Goal: Task Accomplishment & Management: Manage account settings

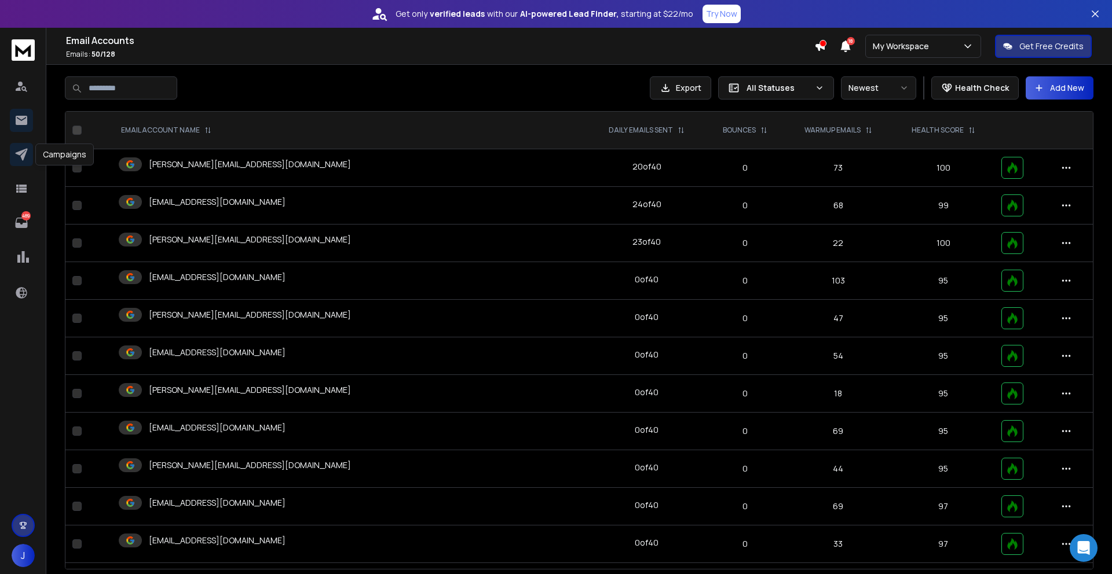
click at [20, 154] on icon at bounding box center [21, 154] width 12 height 12
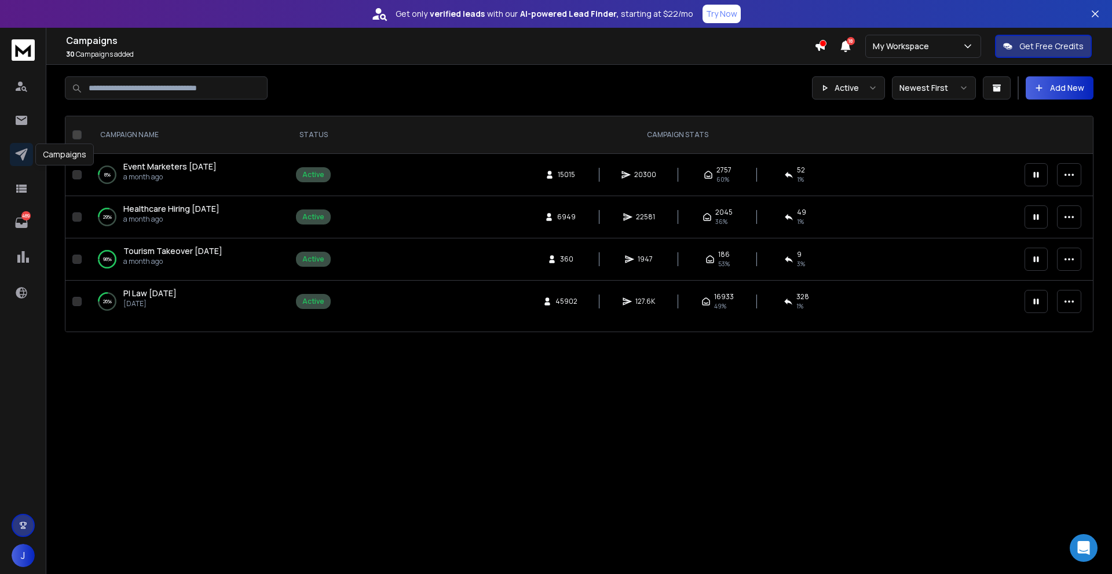
click at [226, 244] on td "98 % Tourism Takeover [DATE] a month ago" at bounding box center [187, 260] width 203 height 42
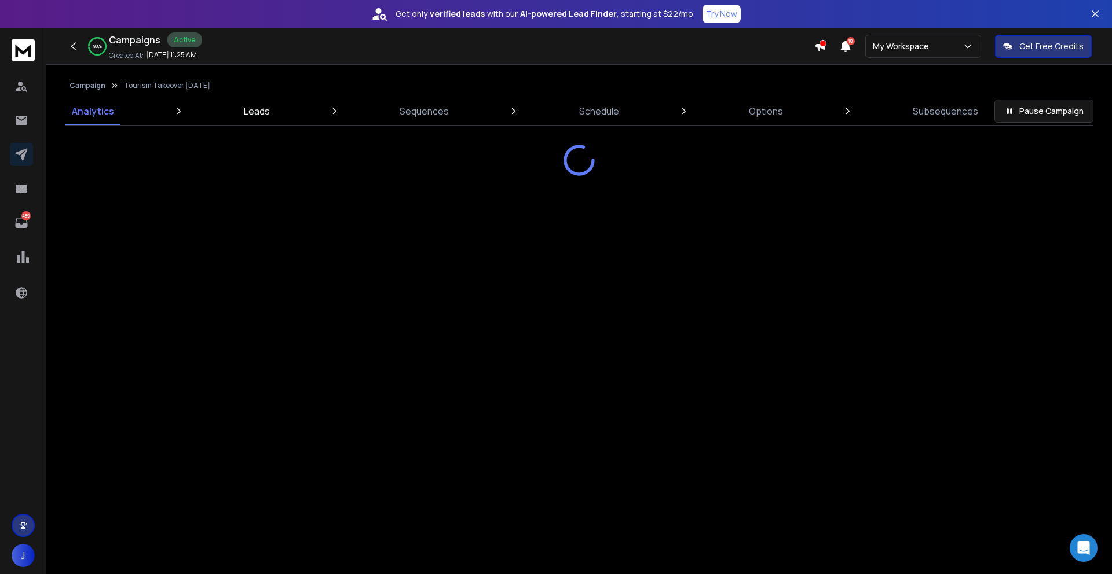
click at [257, 111] on p "Leads" at bounding box center [257, 111] width 26 height 14
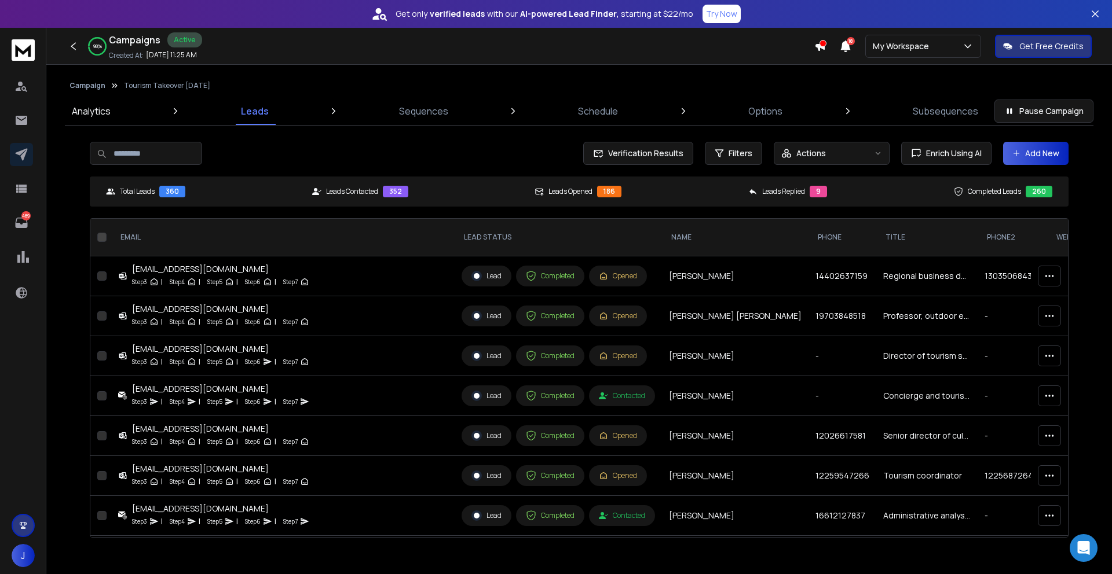
click at [98, 114] on p "Analytics" at bounding box center [91, 111] width 39 height 14
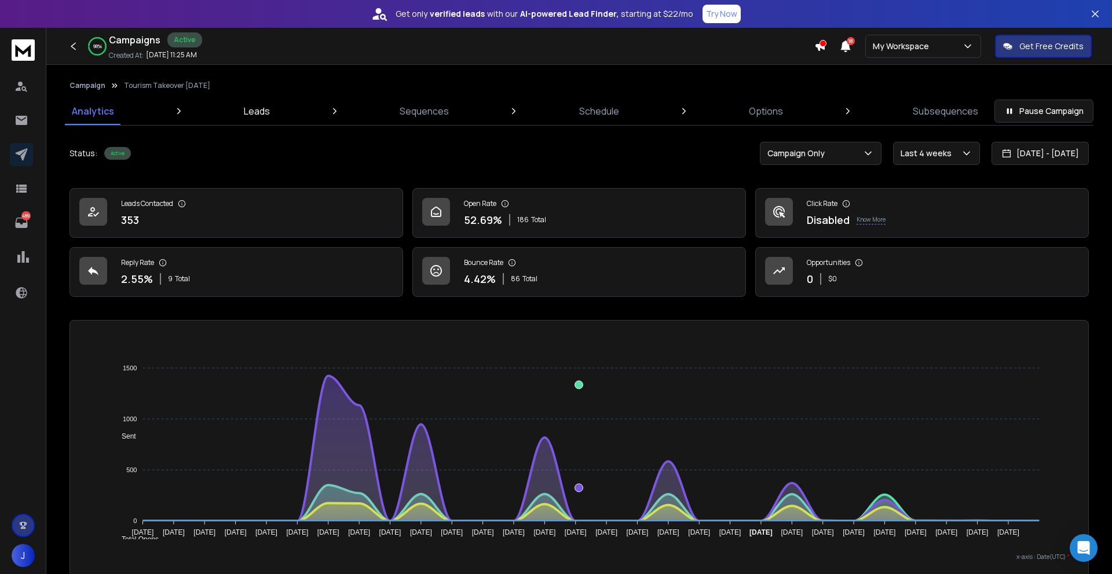
click at [262, 111] on p "Leads" at bounding box center [257, 111] width 26 height 14
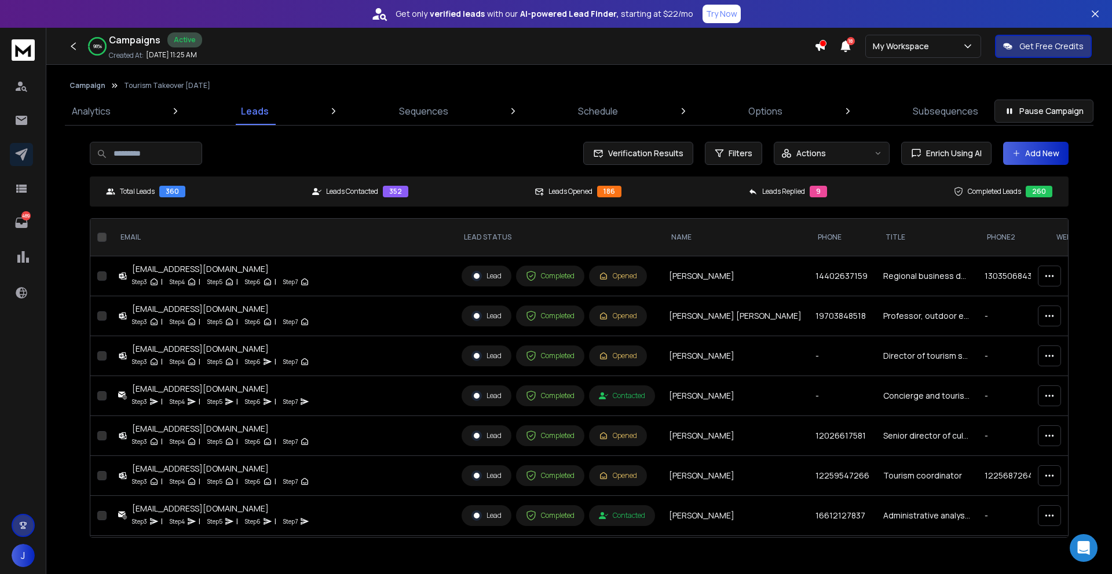
click at [851, 158] on button "Add New" at bounding box center [1035, 153] width 65 height 23
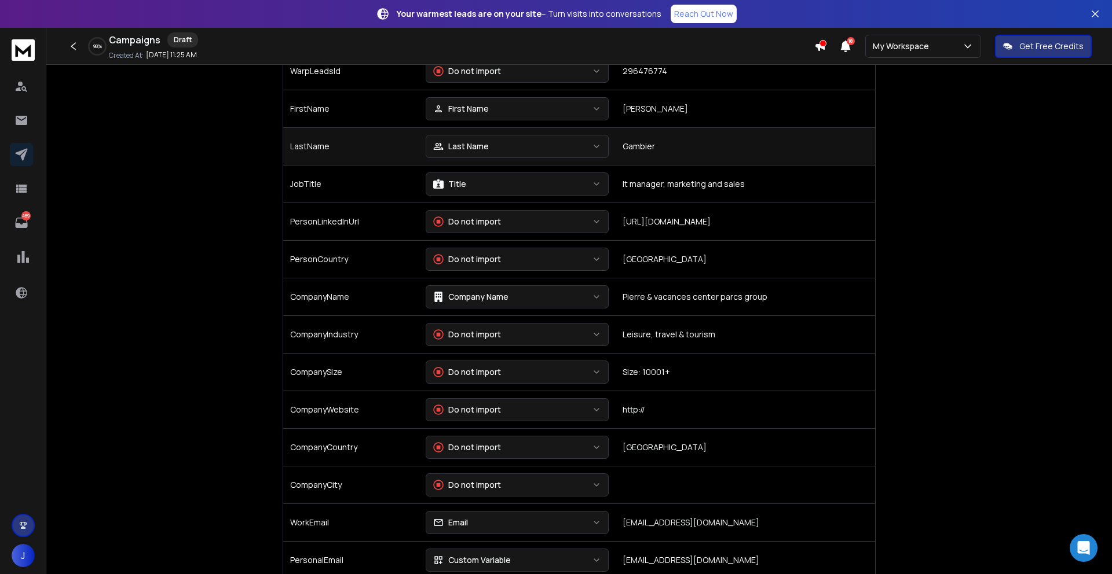
scroll to position [223, 0]
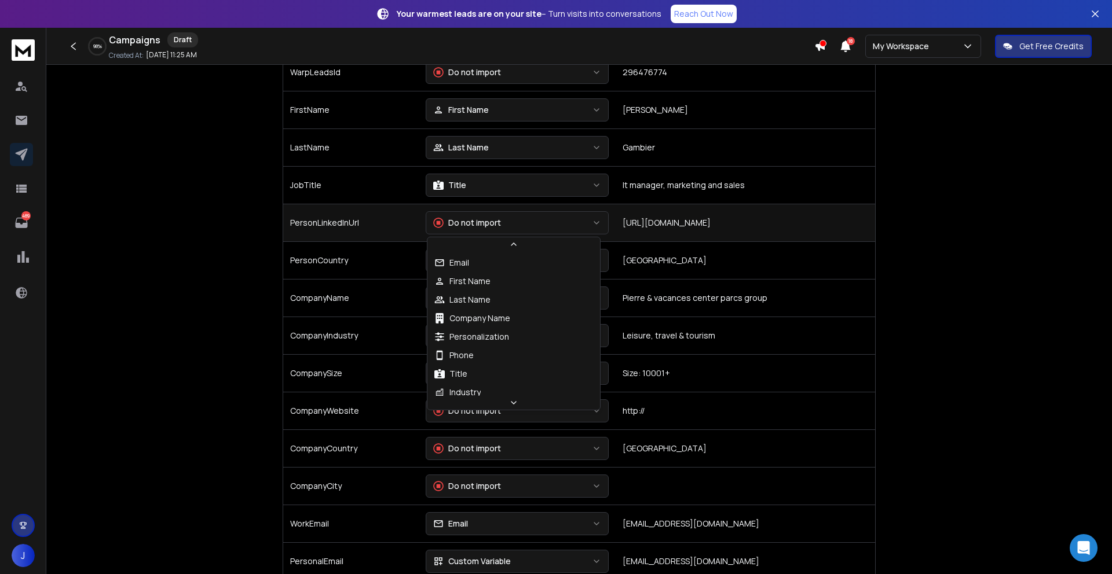
click at [511, 229] on button "Do not import" at bounding box center [517, 222] width 183 height 23
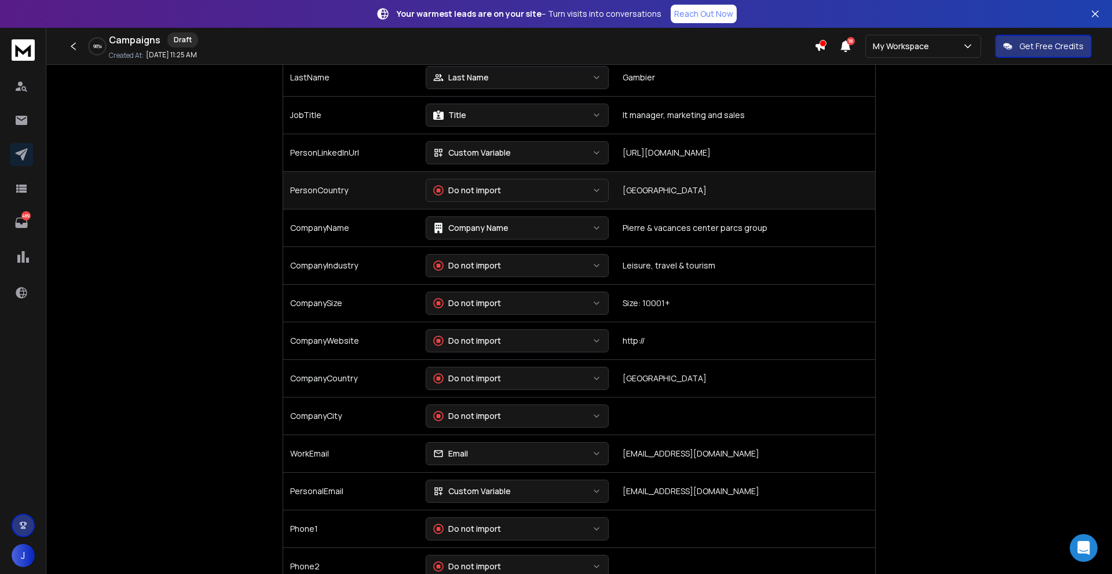
scroll to position [309, 0]
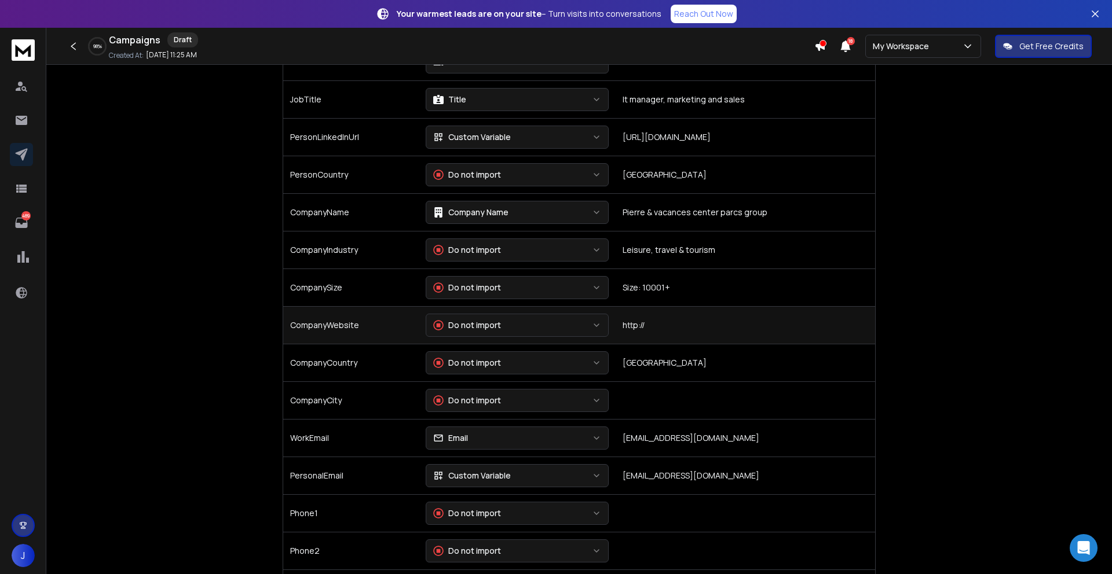
click at [483, 317] on button "Do not import" at bounding box center [517, 325] width 183 height 23
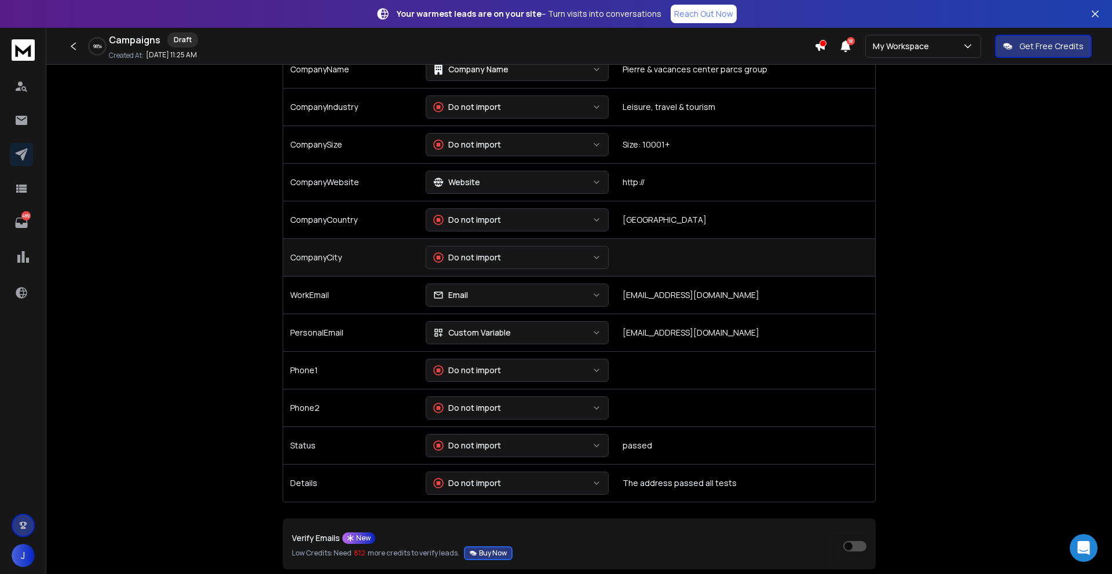
scroll to position [453, 0]
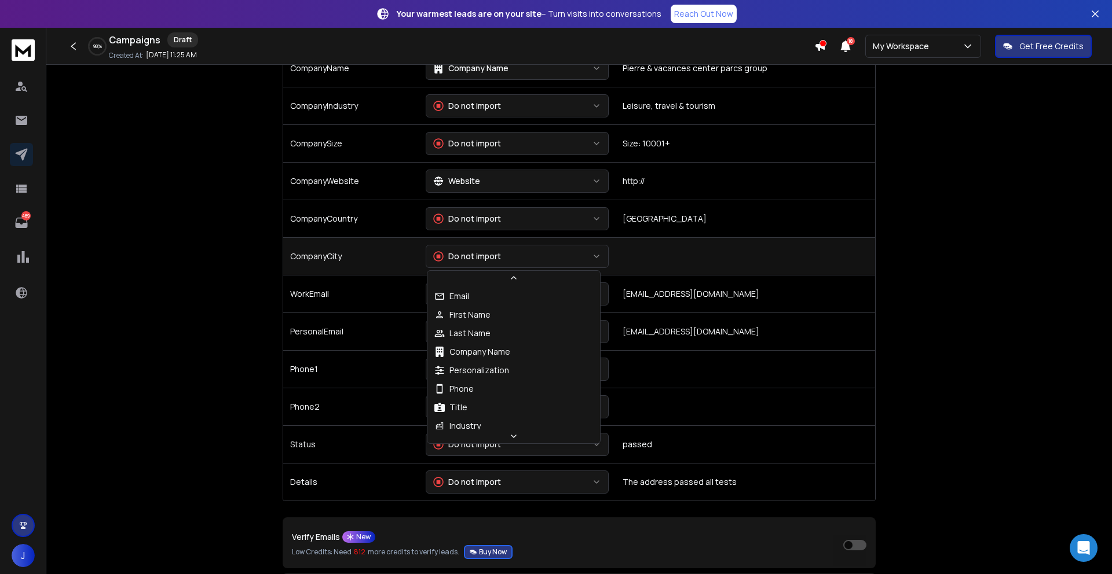
click at [471, 252] on div "Do not import" at bounding box center [467, 257] width 68 height 12
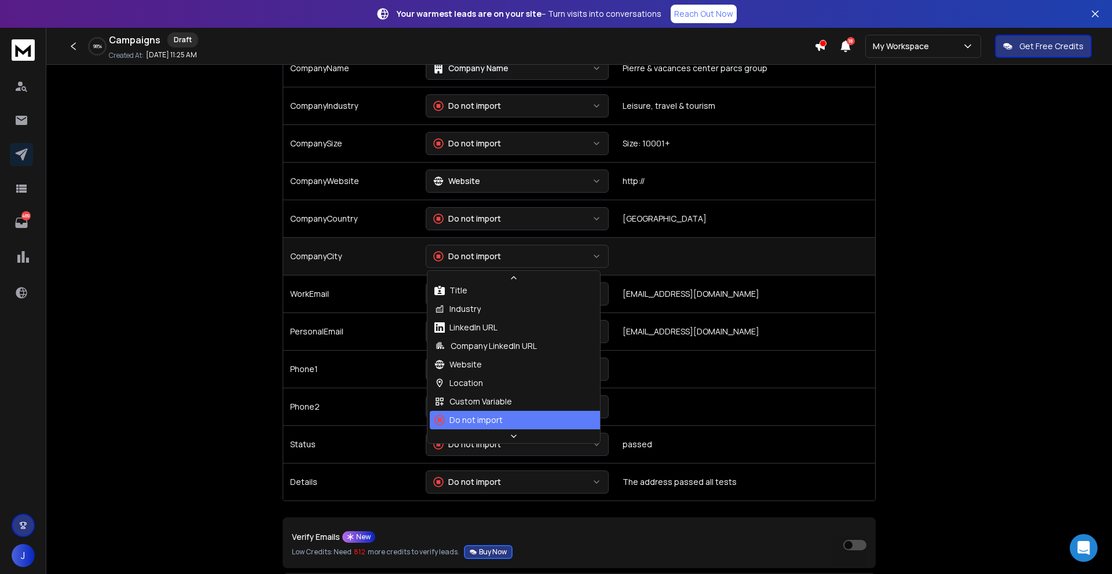
scroll to position [0, 2]
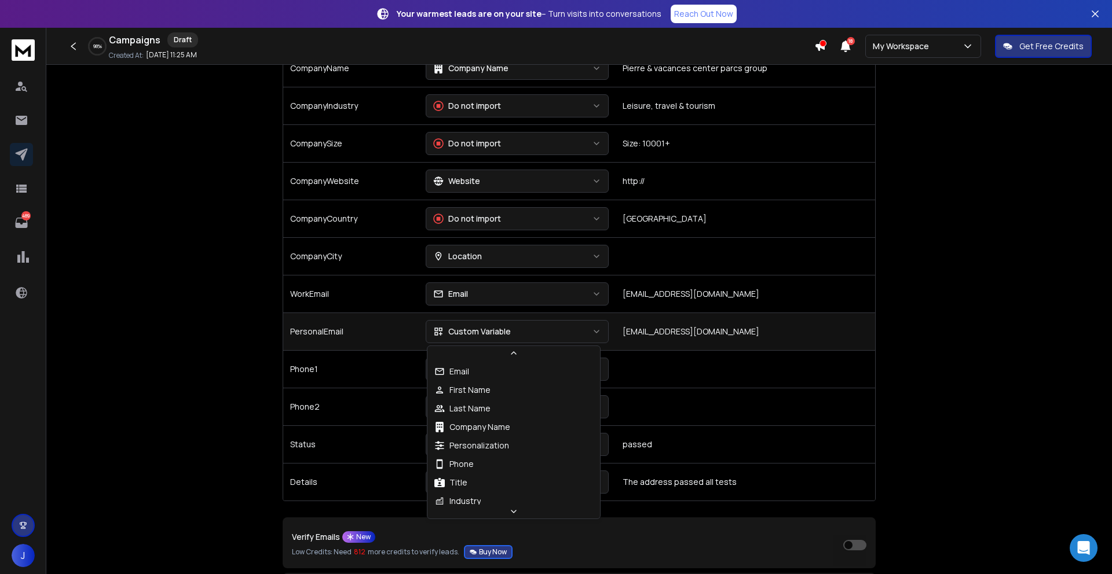
click at [506, 331] on div "Custom Variable" at bounding box center [472, 332] width 78 height 12
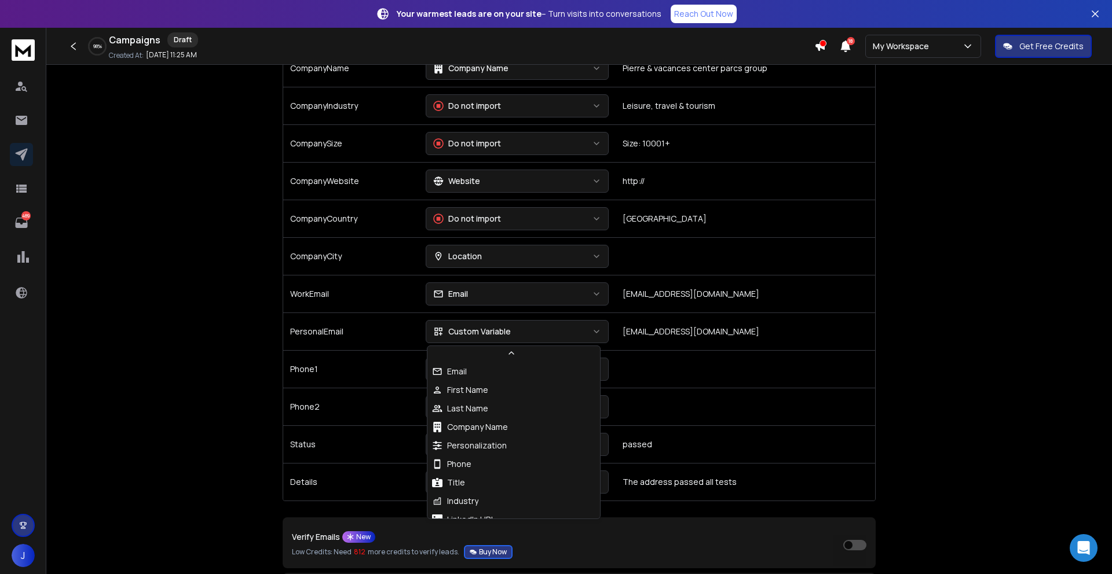
scroll to position [105, 0]
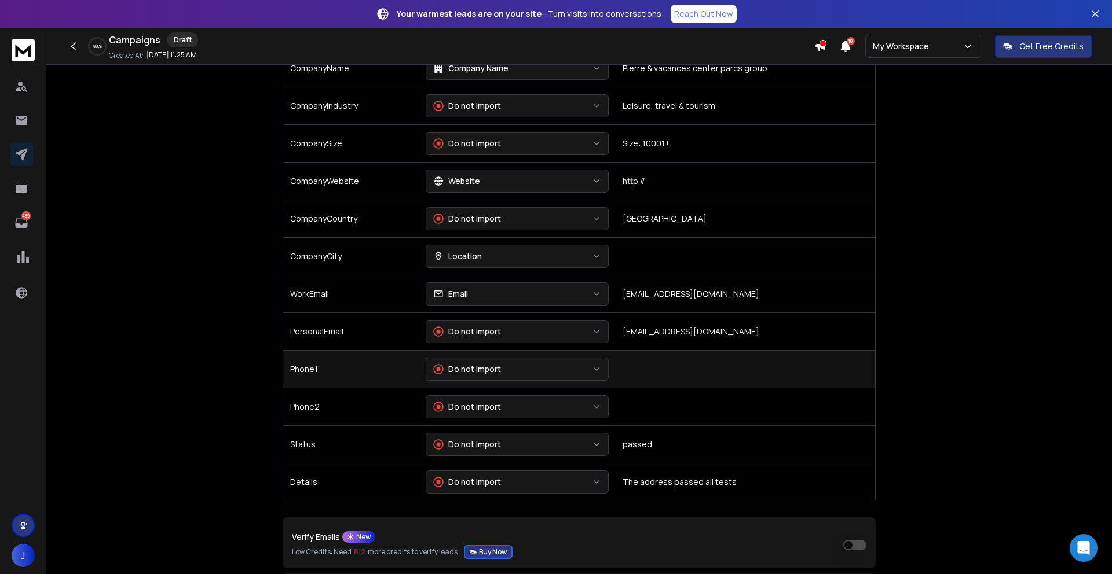
click at [476, 371] on div "Do not import" at bounding box center [467, 370] width 68 height 12
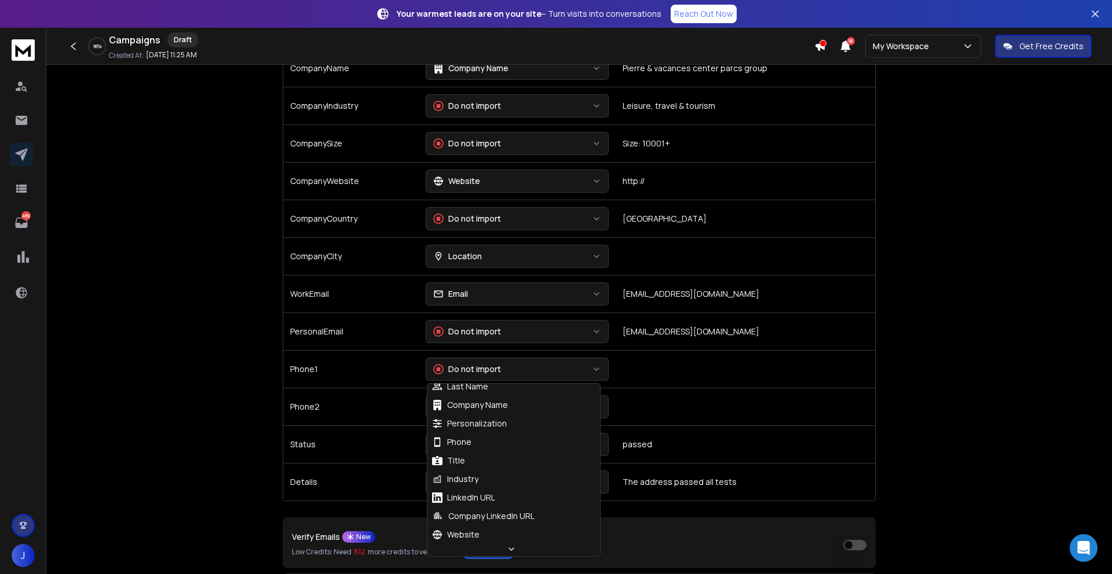
scroll to position [0, 0]
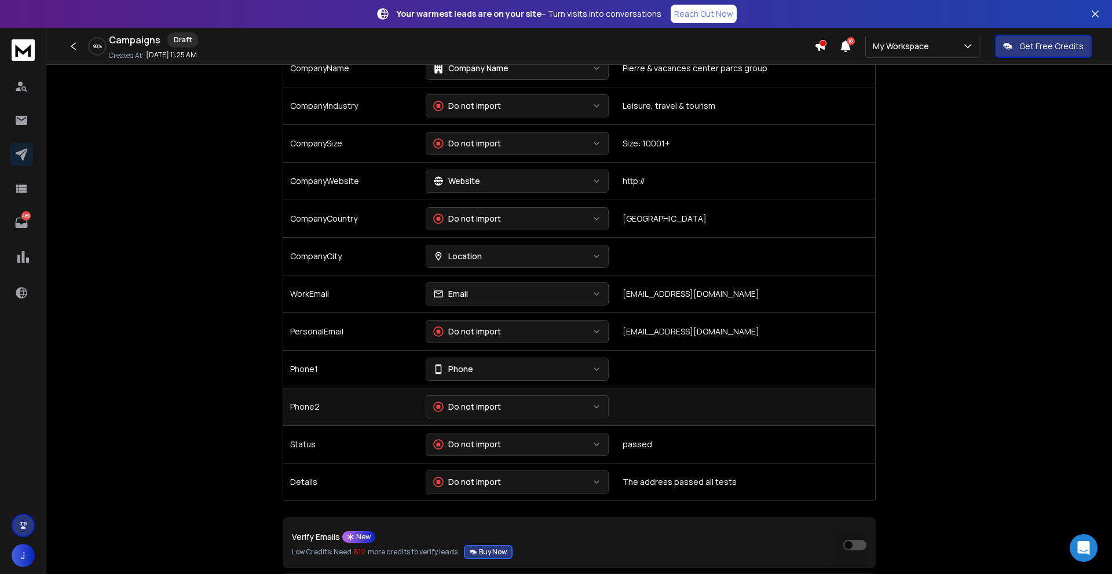
click at [484, 404] on div "Do not import" at bounding box center [467, 407] width 68 height 12
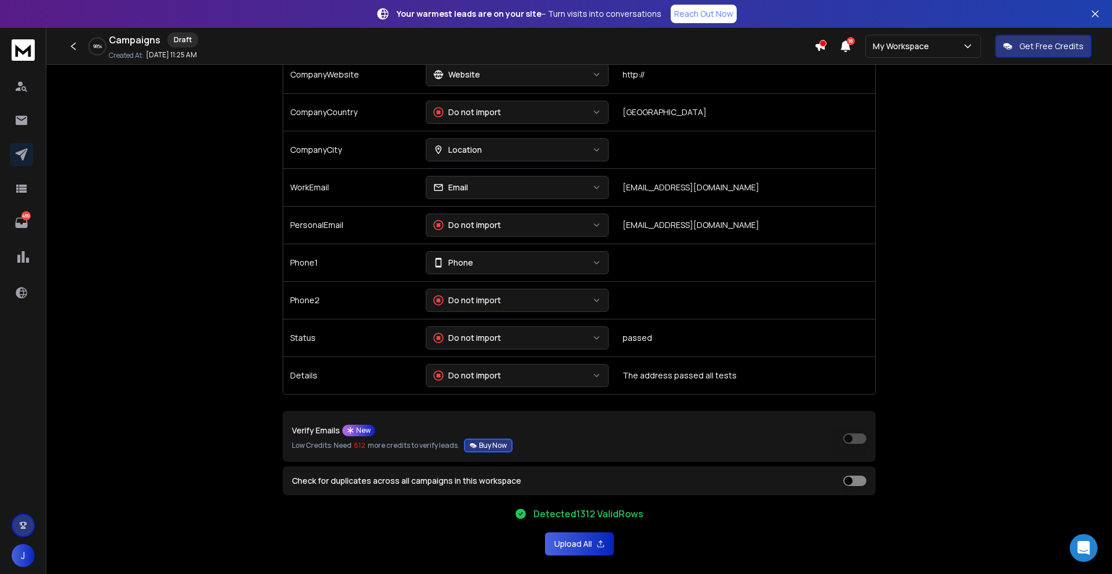
click at [591, 515] on button "Upload All" at bounding box center [579, 544] width 69 height 23
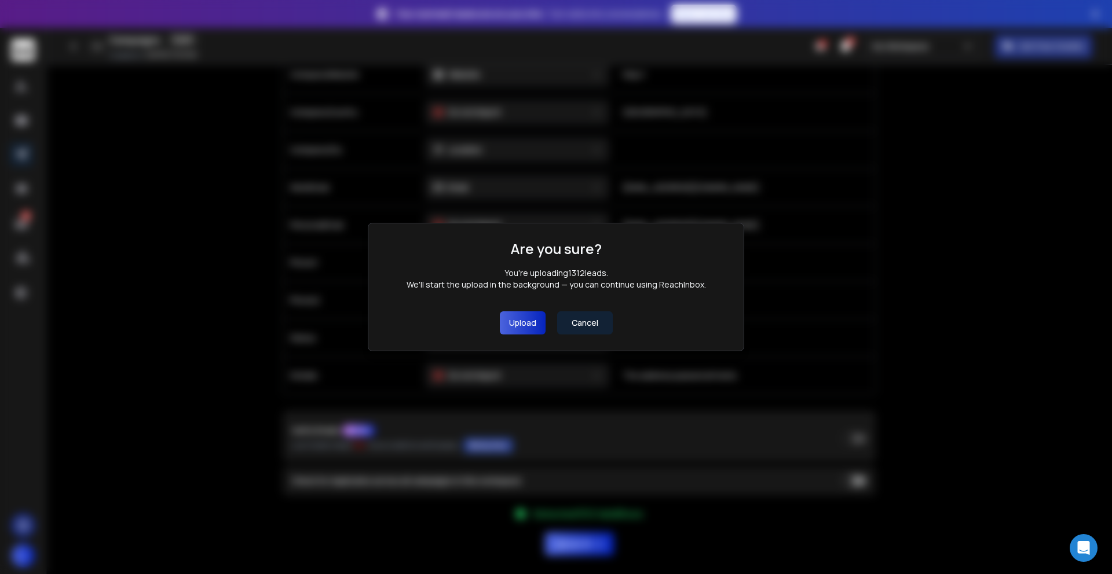
click at [515, 325] on button "Upload" at bounding box center [523, 323] width 46 height 23
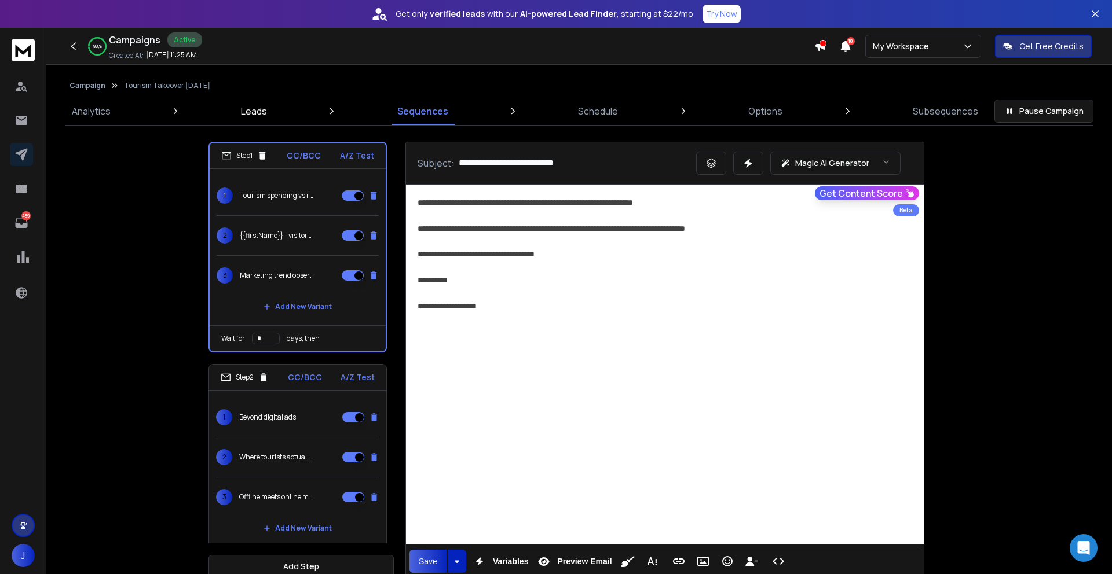
click at [240, 112] on link "Leads" at bounding box center [254, 111] width 40 height 28
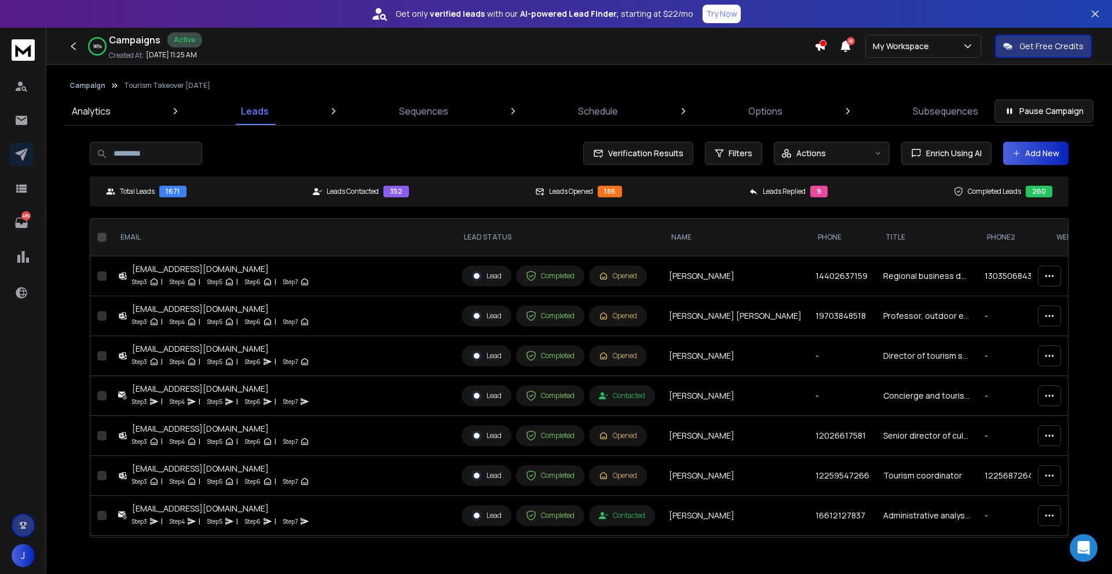
click at [103, 116] on p "Analytics" at bounding box center [91, 111] width 39 height 14
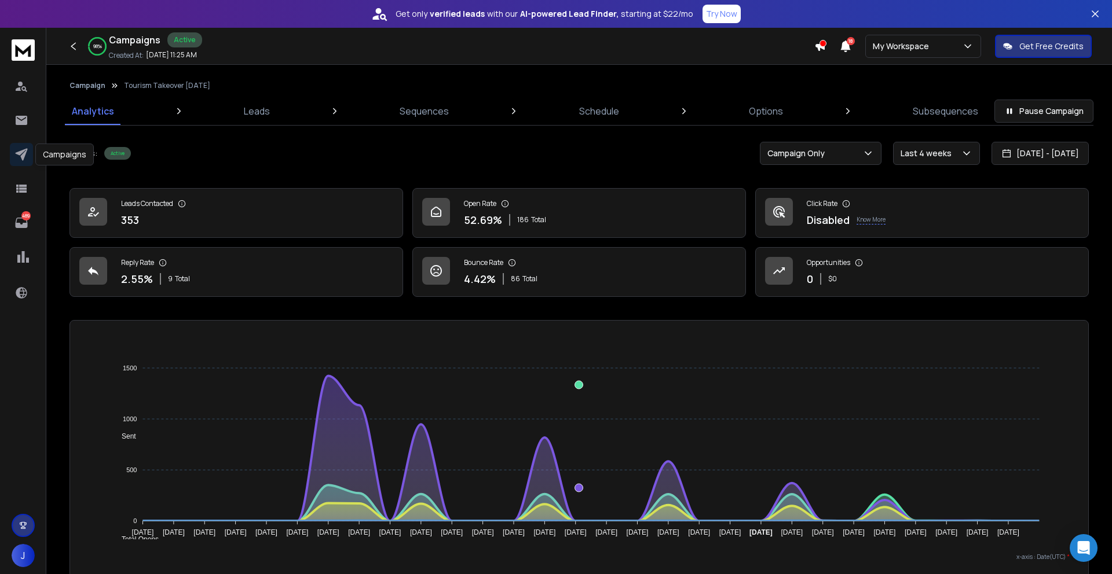
click at [23, 157] on icon at bounding box center [21, 154] width 12 height 12
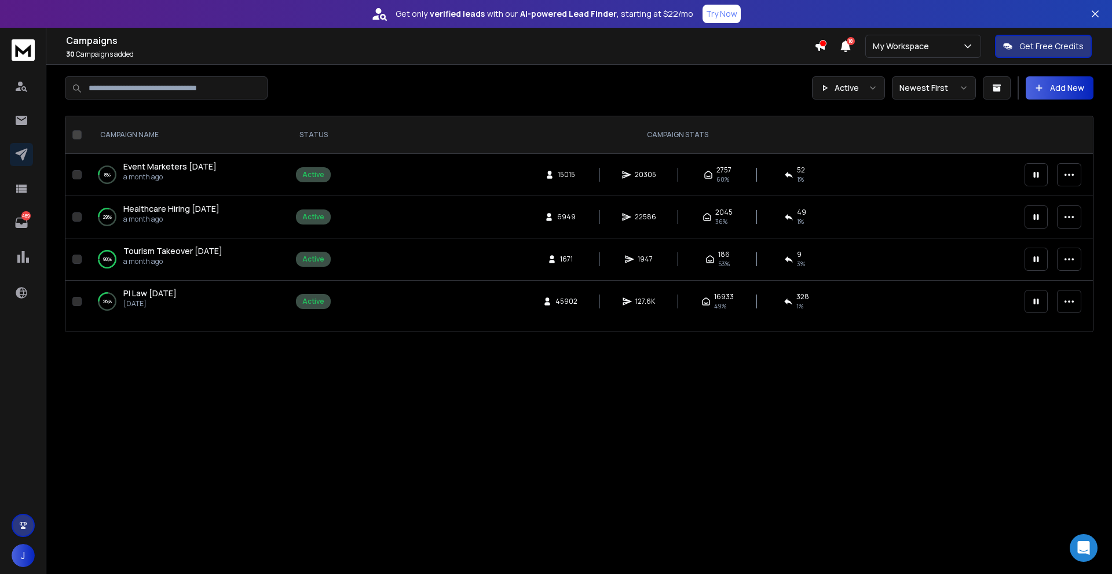
click at [660, 270] on td "1671 1947 186 53 % 9 3 %" at bounding box center [678, 260] width 680 height 42
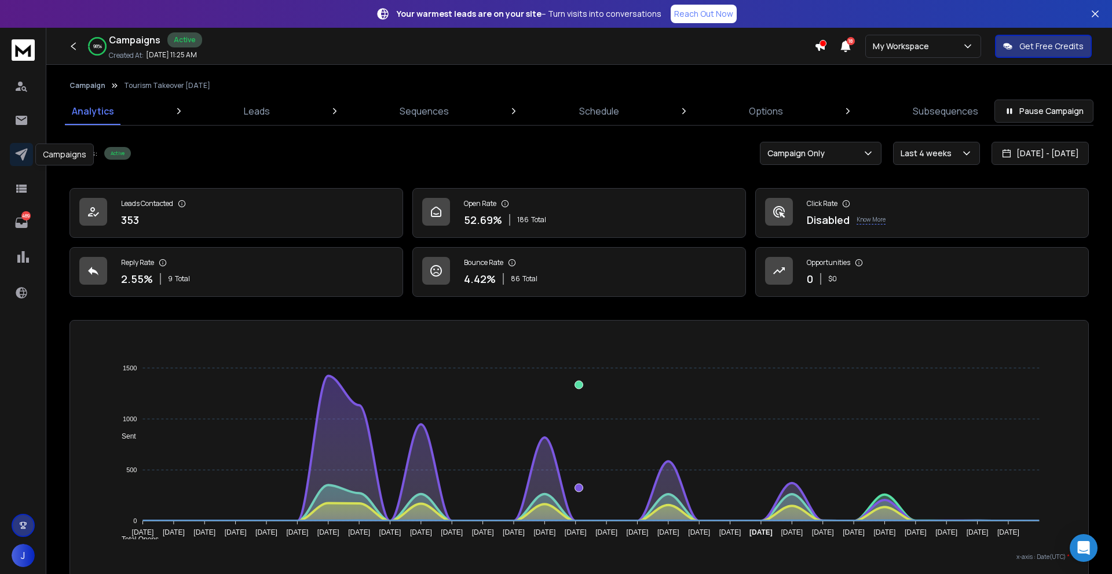
click at [16, 156] on icon at bounding box center [21, 155] width 14 height 14
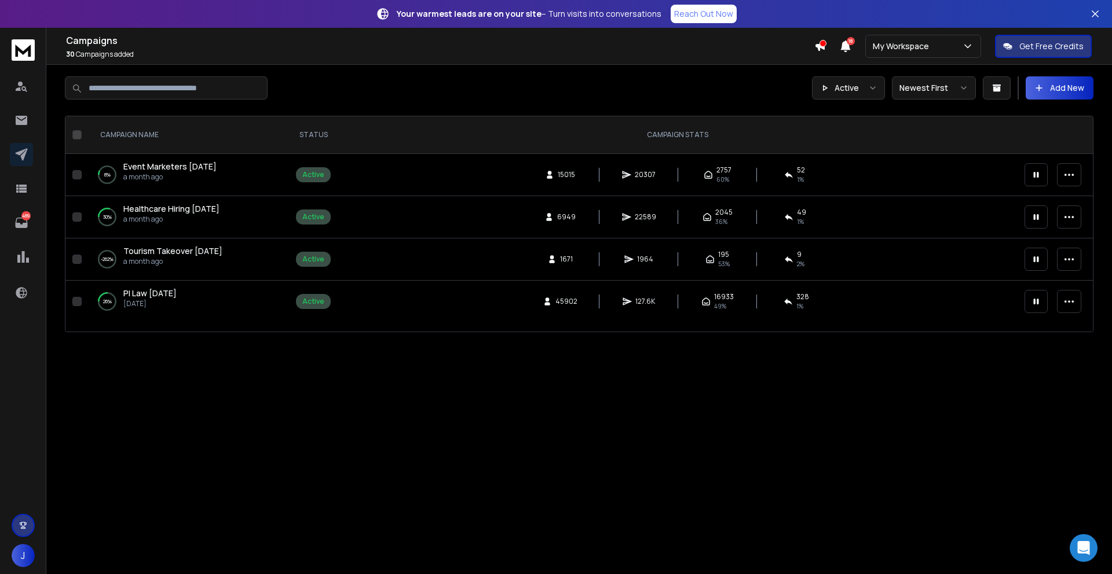
drag, startPoint x: 388, startPoint y: 89, endPoint x: 229, endPoint y: 110, distance: 160.1
click at [388, 89] on div at bounding box center [322, 87] width 514 height 23
